Goal: Task Accomplishment & Management: Manage account settings

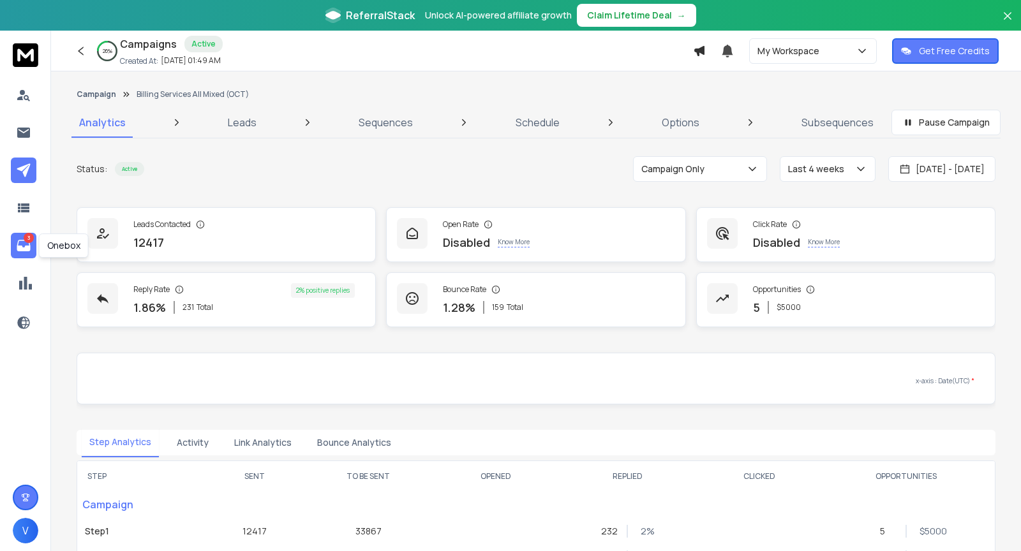
click at [22, 242] on icon at bounding box center [23, 245] width 15 height 15
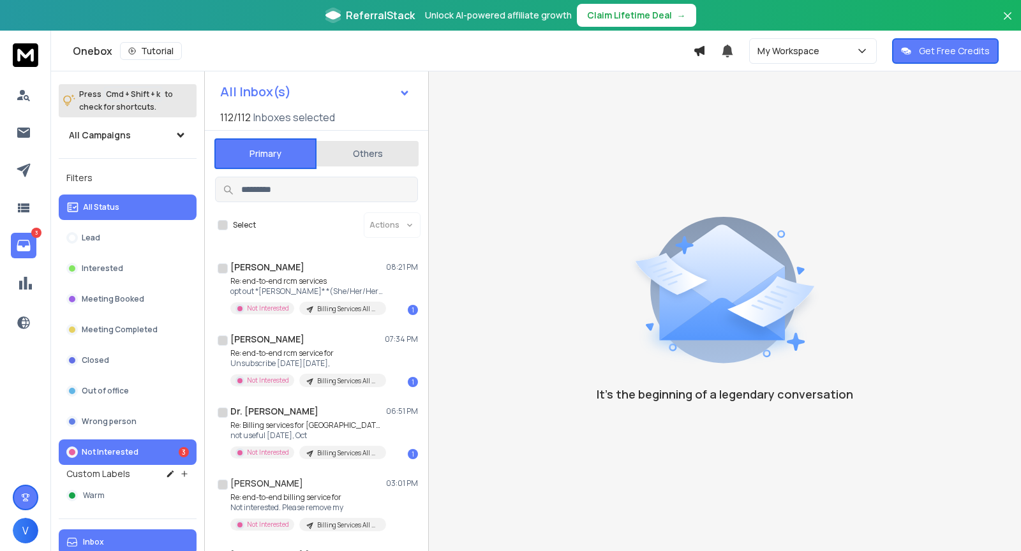
click at [139, 455] on button "Not Interested 3" at bounding box center [128, 453] width 138 height 26
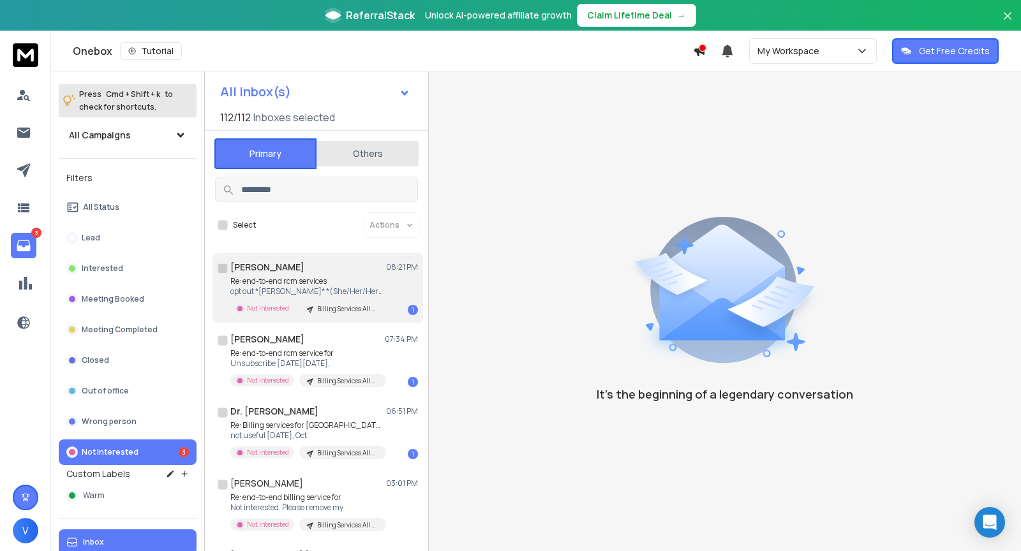
click at [323, 268] on div "Jana Moore 08:21 PM" at bounding box center [324, 267] width 188 height 13
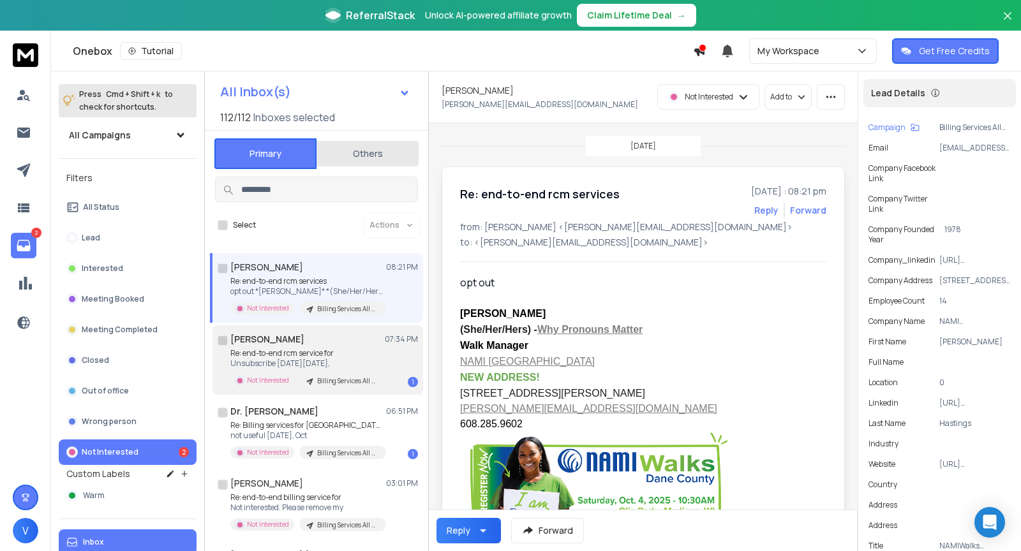
click at [321, 332] on div "Josh Hix 07:34 PM Re: end-to-end rcm service for Unsubscribe On Mon, Oct 13, No…" at bounding box center [317, 360] width 211 height 70
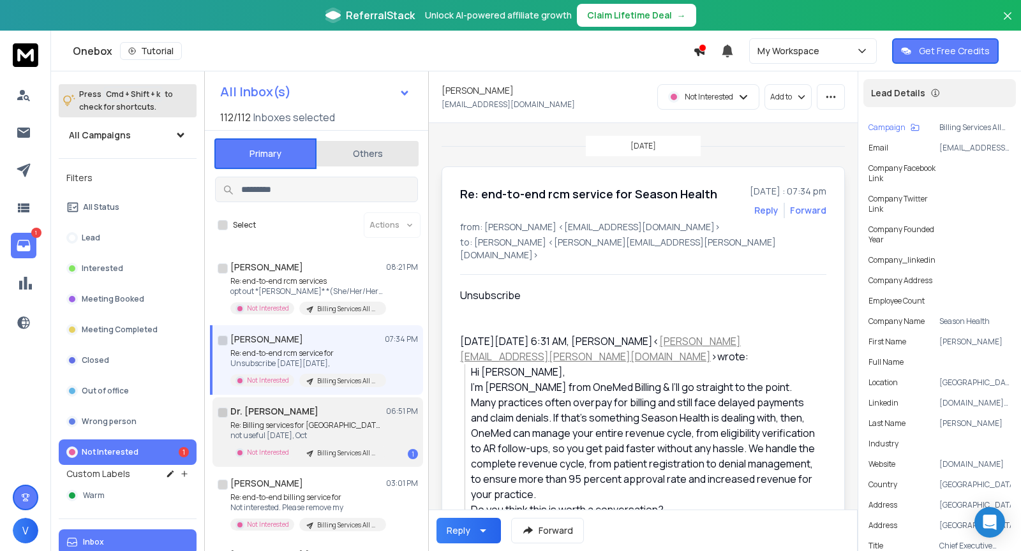
click at [322, 410] on div "Dr. Mike Smith 06:51 PM" at bounding box center [324, 411] width 188 height 13
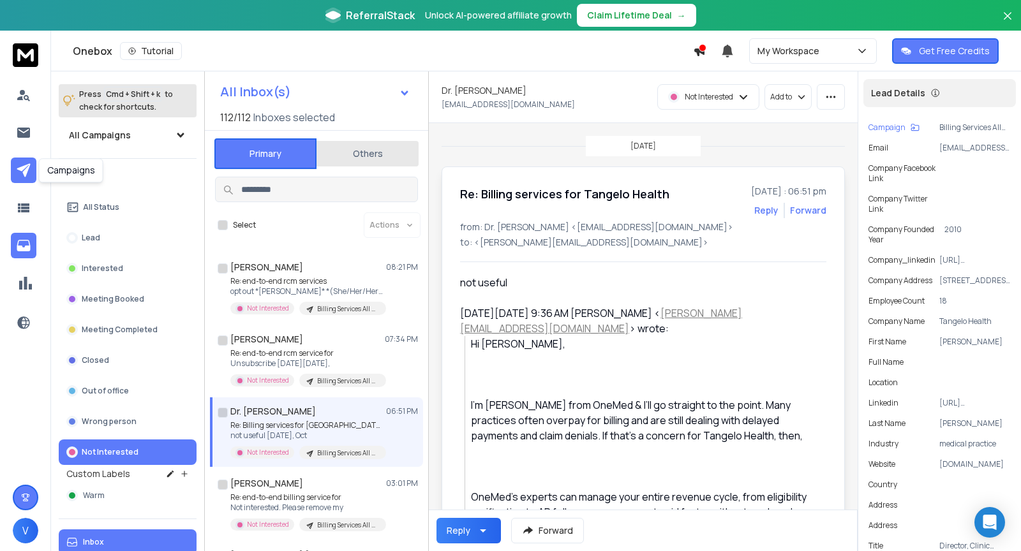
click at [23, 174] on icon at bounding box center [23, 170] width 15 height 15
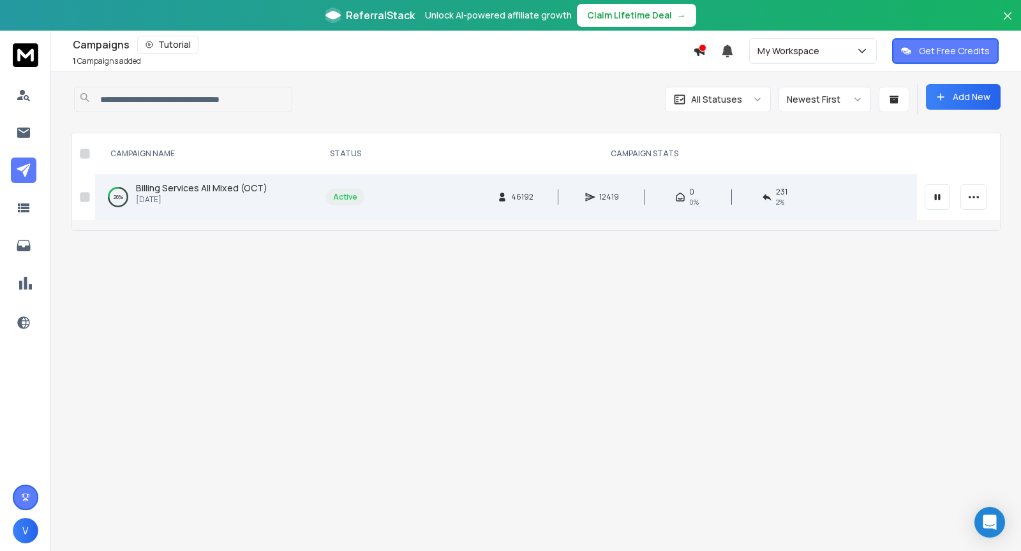
click at [330, 183] on td "Active" at bounding box center [345, 197] width 54 height 46
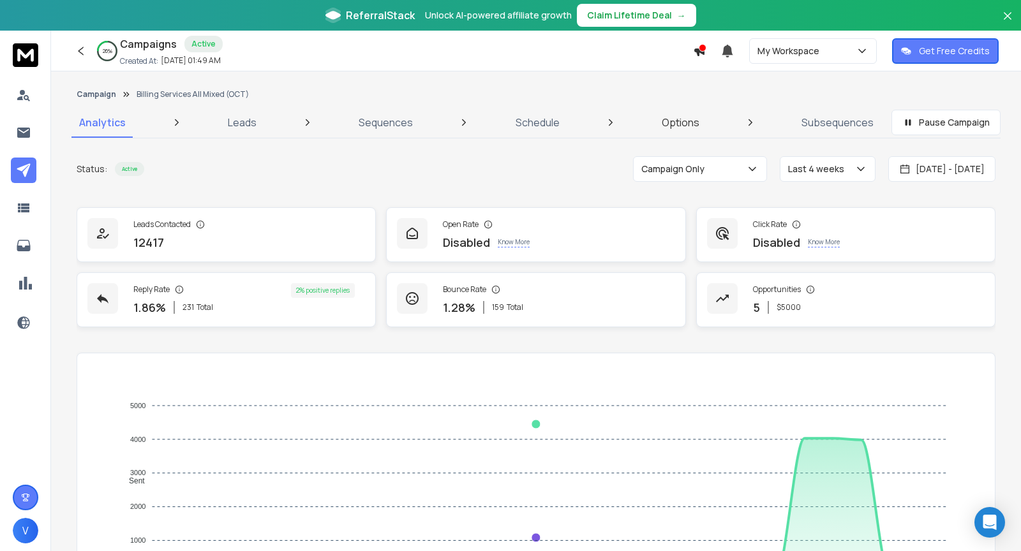
click at [691, 123] on p "Options" at bounding box center [680, 122] width 38 height 15
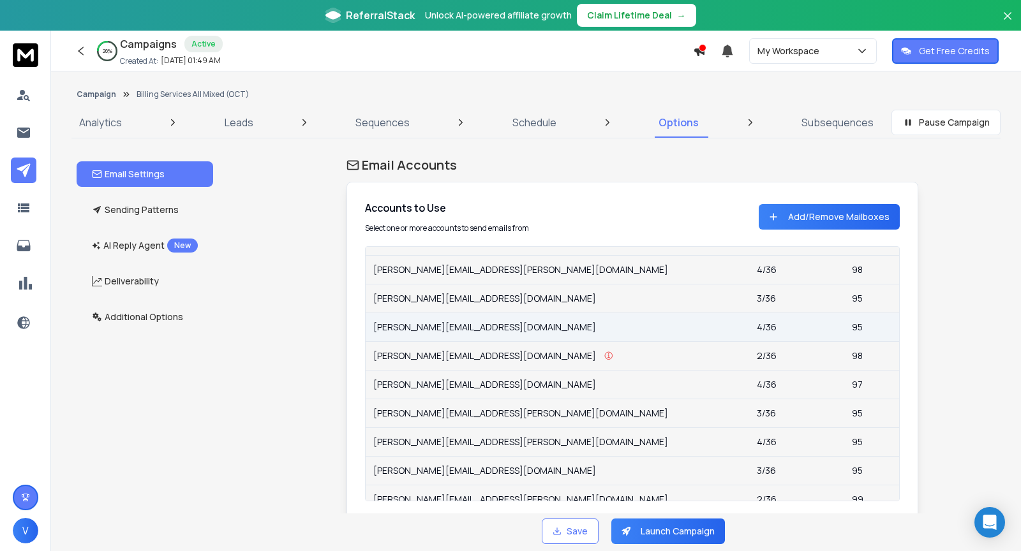
scroll to position [111, 0]
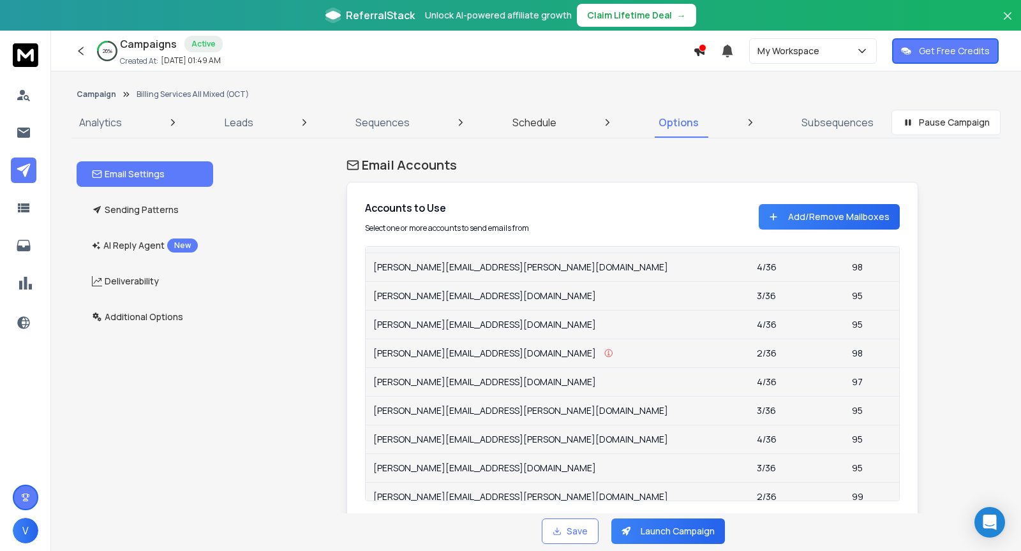
click at [550, 123] on p "Schedule" at bounding box center [534, 122] width 44 height 15
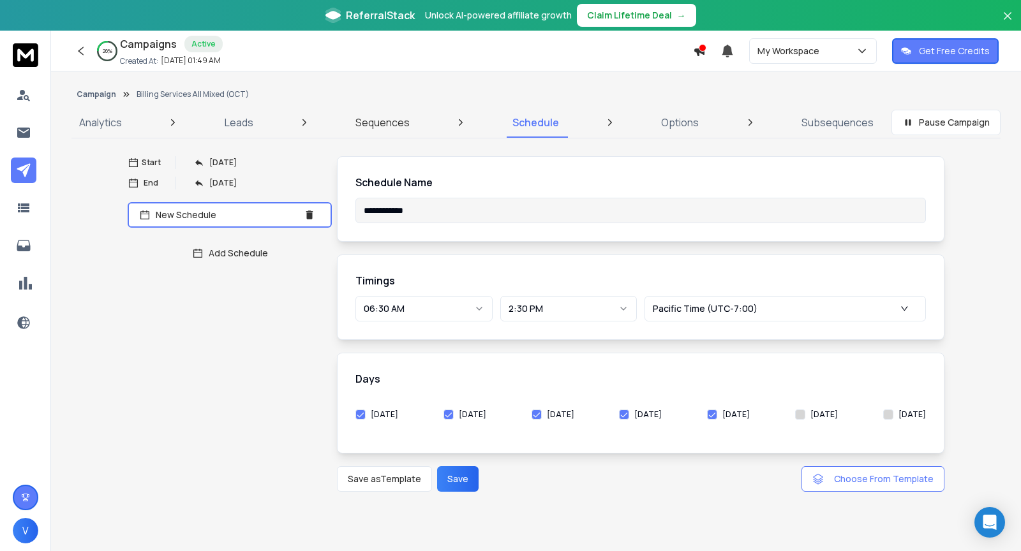
click at [401, 122] on p "Sequences" at bounding box center [382, 122] width 54 height 15
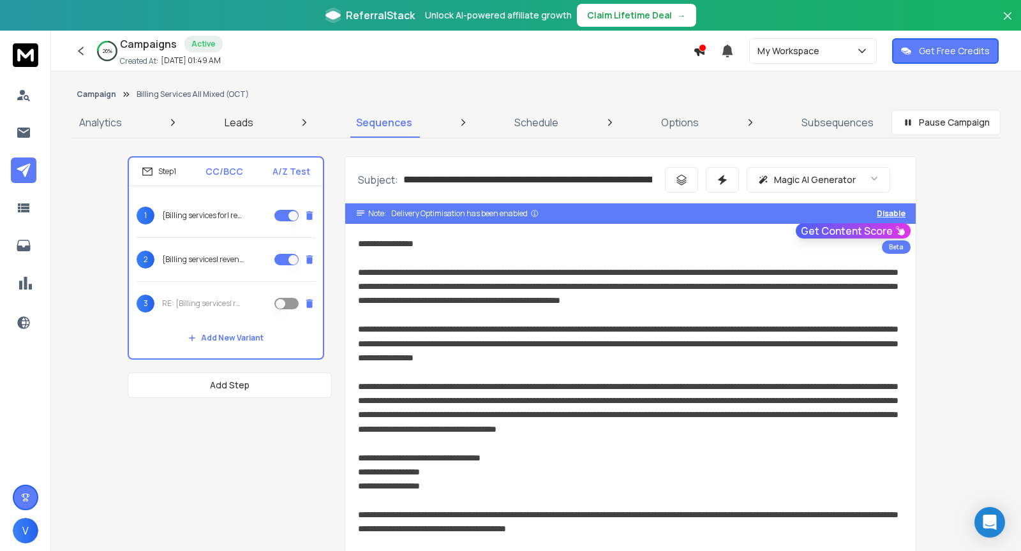
click at [239, 127] on p "Leads" at bounding box center [239, 122] width 29 height 15
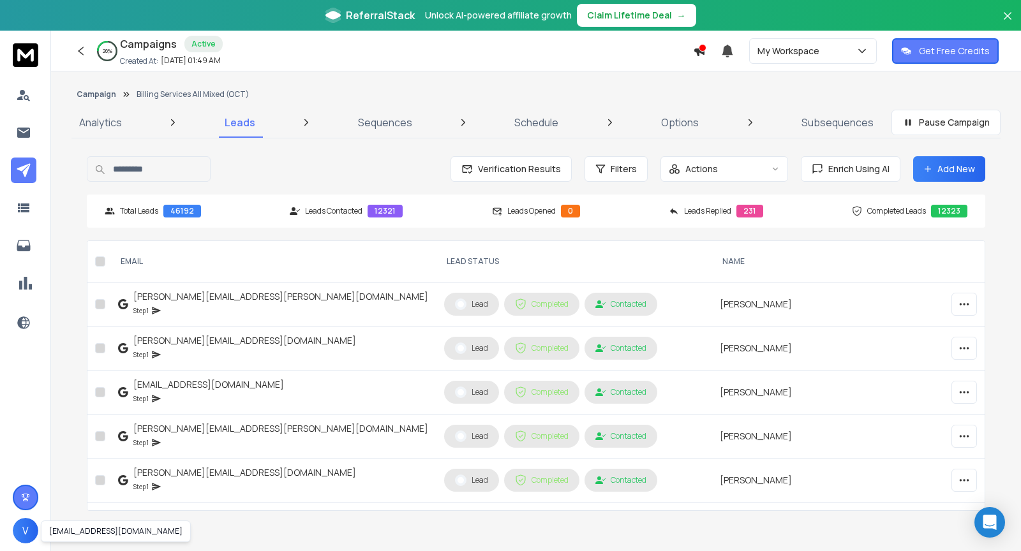
click at [24, 540] on span "V" at bounding box center [26, 531] width 26 height 26
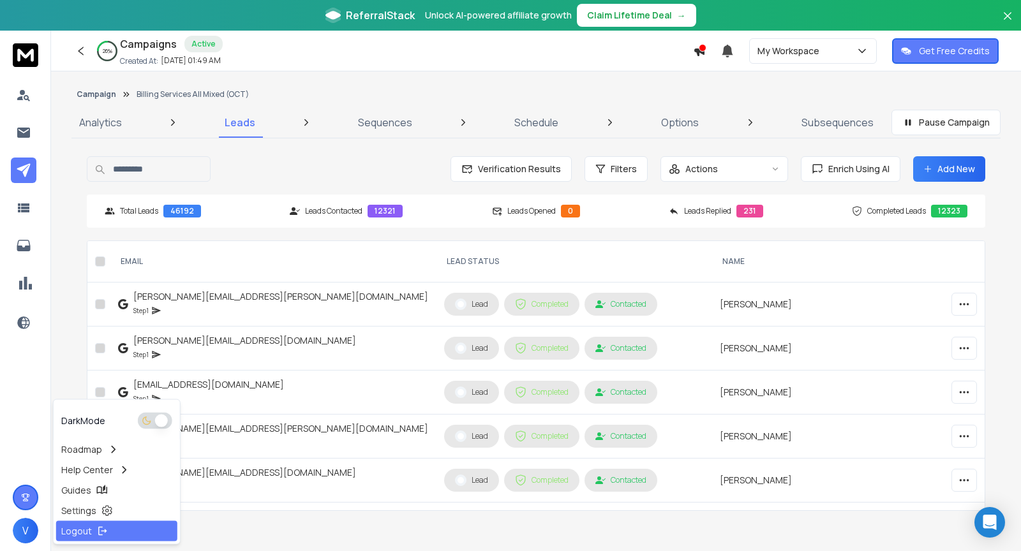
click at [94, 535] on div "Logout" at bounding box center [116, 531] width 121 height 20
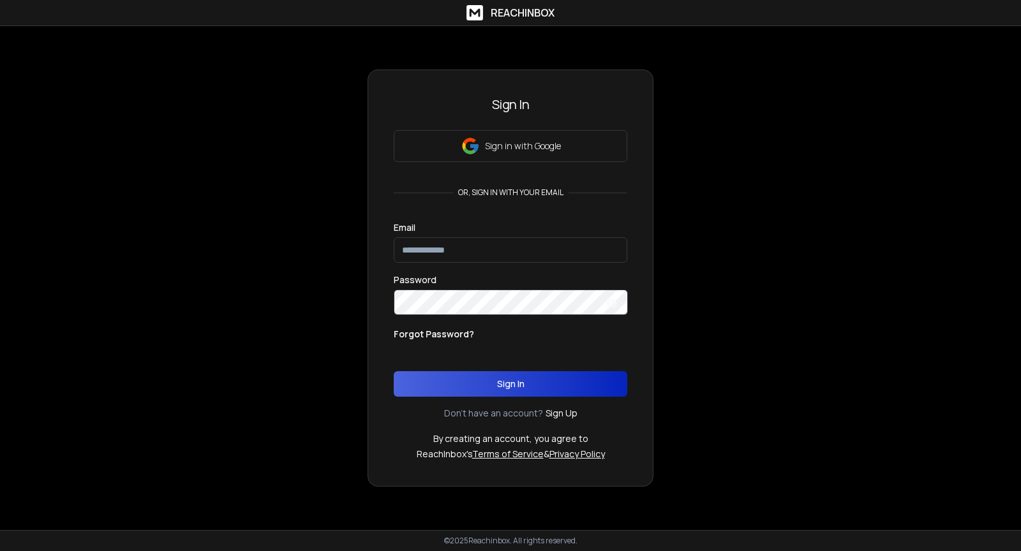
type input "**********"
click at [501, 382] on button "Sign In" at bounding box center [510, 384] width 233 height 26
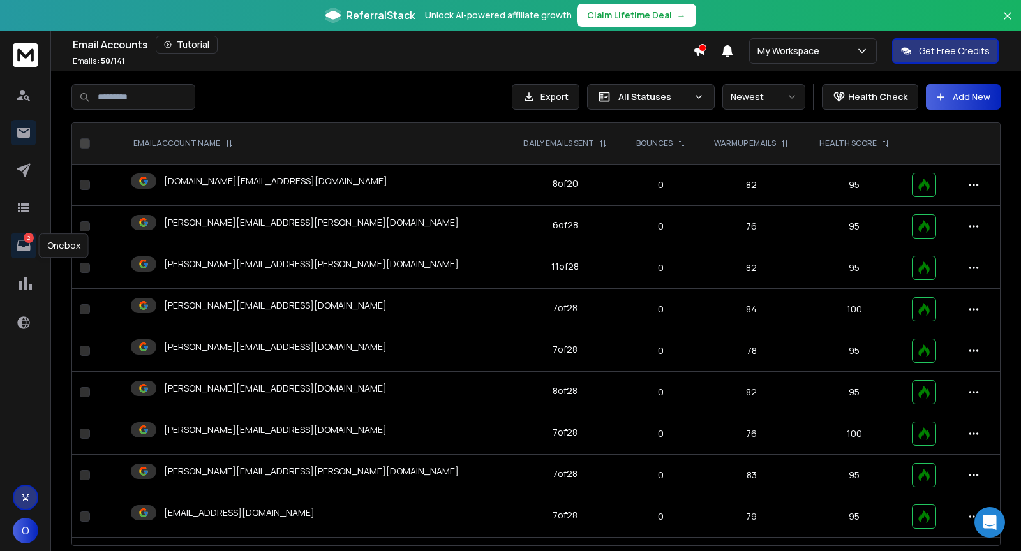
click at [17, 247] on icon at bounding box center [23, 245] width 13 height 11
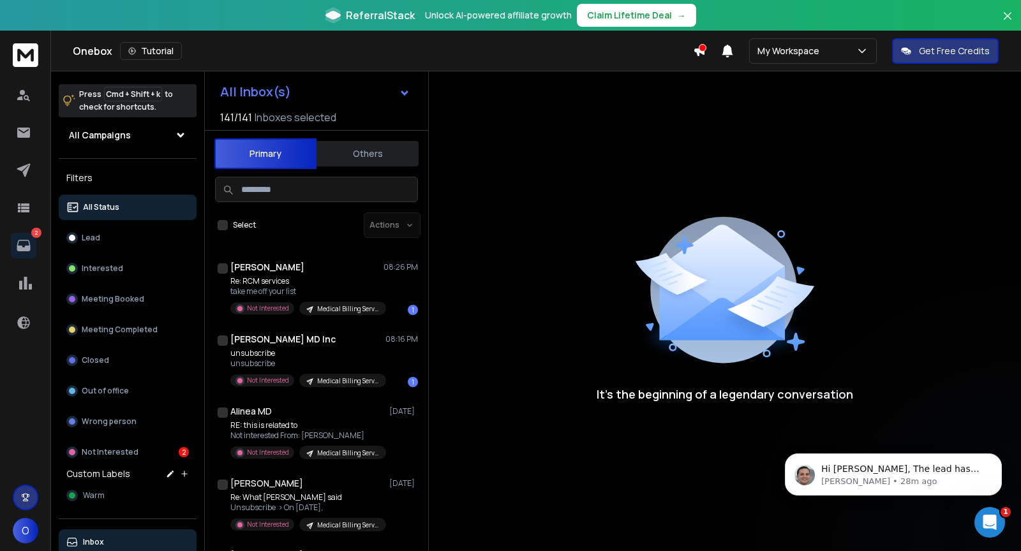
click at [1007, 17] on icon "Close banner" at bounding box center [1006, 15] width 11 height 11
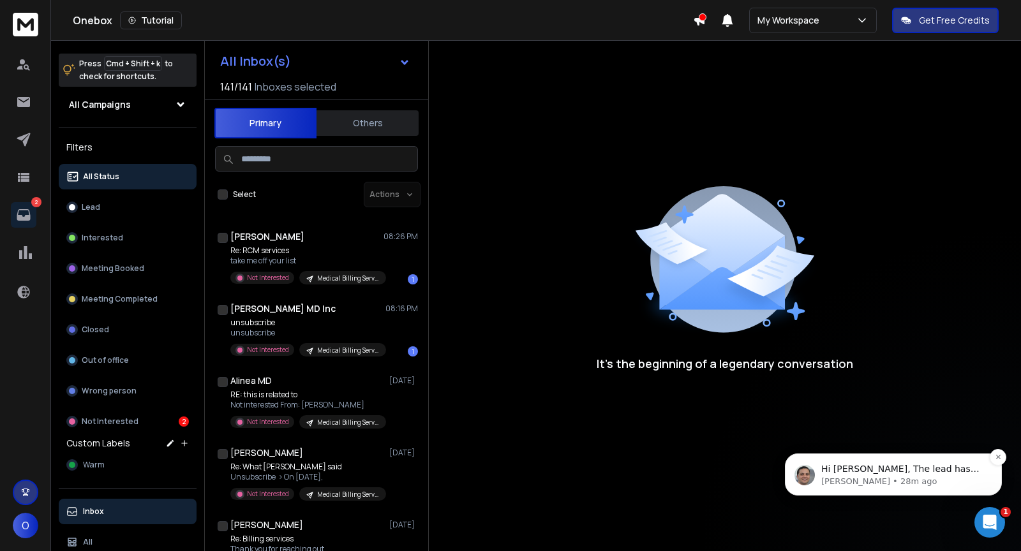
click at [941, 478] on p "Raj • 28m ago" at bounding box center [903, 481] width 165 height 11
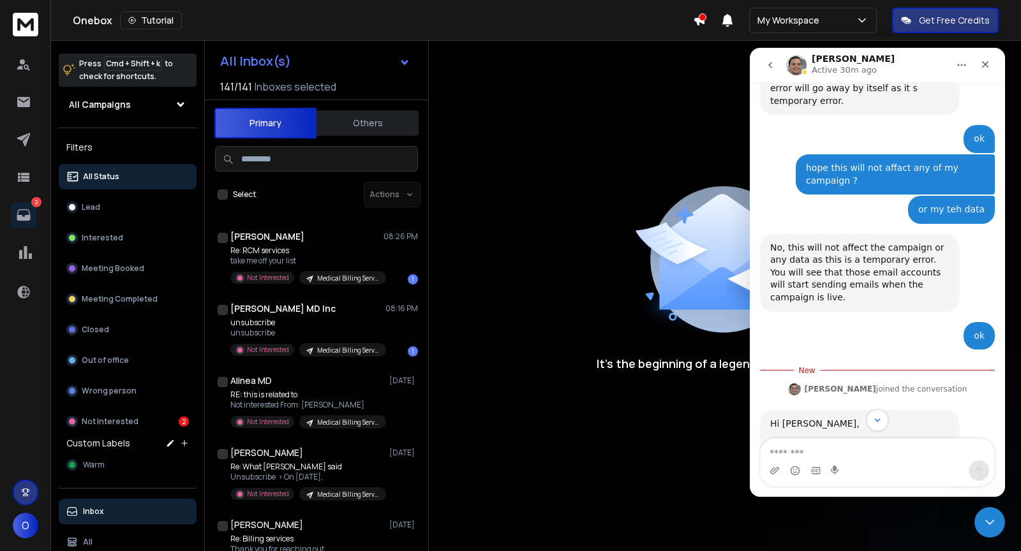
scroll to position [1111, 0]
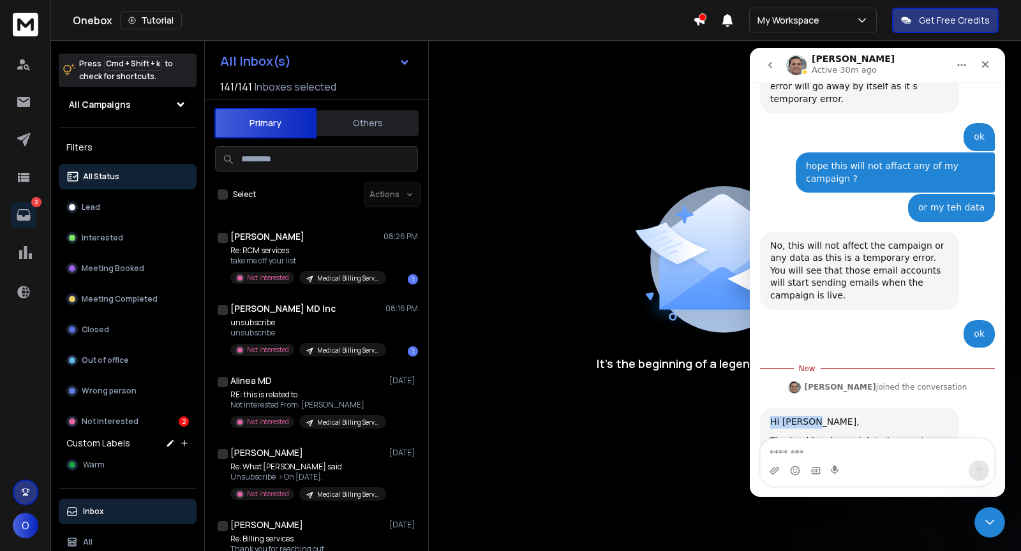
drag, startPoint x: 771, startPoint y: 312, endPoint x: 820, endPoint y: 313, distance: 49.1
click at [820, 416] on div "Hi Oishee," at bounding box center [859, 422] width 179 height 13
click at [802, 435] on div "The lead has been deleted, so we’re unable to check the reply or what exactly h…" at bounding box center [859, 472] width 179 height 75
drag, startPoint x: 771, startPoint y: 307, endPoint x: 908, endPoint y: 406, distance: 168.6
click at [908, 408] on div "Hi Oishee, The lead has been deleted, so we’re unable to check the reply or wha…" at bounding box center [859, 472] width 199 height 128
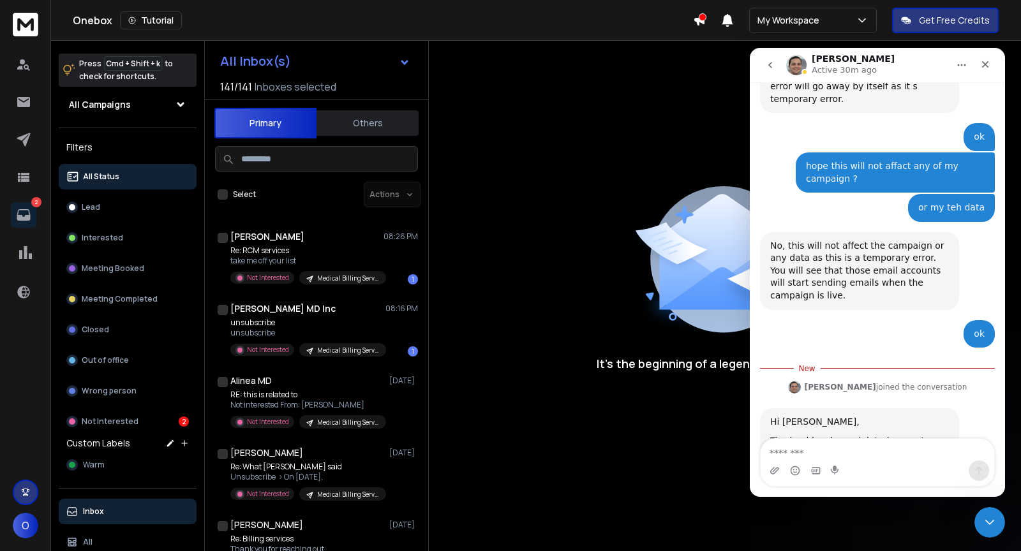
click at [849, 435] on div "The lead has been deleted, so we’re unable to check the reply or what exactly h…" at bounding box center [859, 472] width 179 height 75
drag, startPoint x: 770, startPoint y: 309, endPoint x: 896, endPoint y: 399, distance: 155.1
click at [896, 416] on div "Hi Oishee, The lead has been deleted, so we’re unable to check the reply or wha…" at bounding box center [859, 472] width 179 height 113
click at [862, 435] on div "The lead has been deleted, so we’re unable to check the reply or what exactly h…" at bounding box center [859, 472] width 179 height 75
drag, startPoint x: 899, startPoint y: 401, endPoint x: 762, endPoint y: 313, distance: 163.3
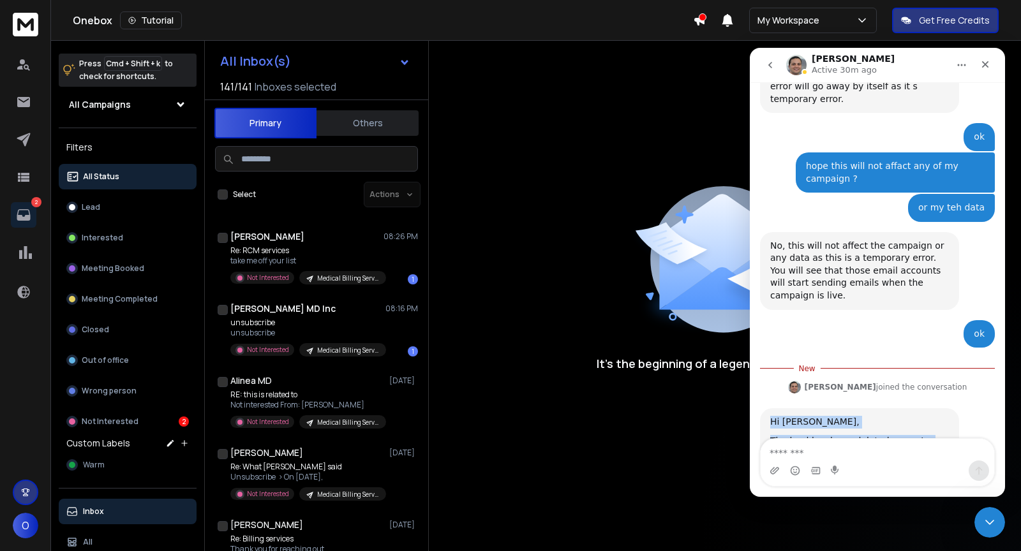
click at [762, 408] on div "Hi Oishee, The lead has been deleted, so we’re unable to check the reply or wha…" at bounding box center [859, 472] width 199 height 128
click at [787, 435] on div "The lead has been deleted, so we’re unable to check the reply or what exactly h…" at bounding box center [859, 472] width 179 height 75
drag, startPoint x: 772, startPoint y: 311, endPoint x: 891, endPoint y: 402, distance: 150.2
click at [891, 416] on div "Hi Oishee, The lead has been deleted, so we’re unable to check the reply or wha…" at bounding box center [859, 472] width 179 height 113
click at [861, 435] on div "The lead has been deleted, so we’re unable to check the reply or what exactly h…" at bounding box center [859, 472] width 179 height 75
